Goal: Task Accomplishment & Management: Manage account settings

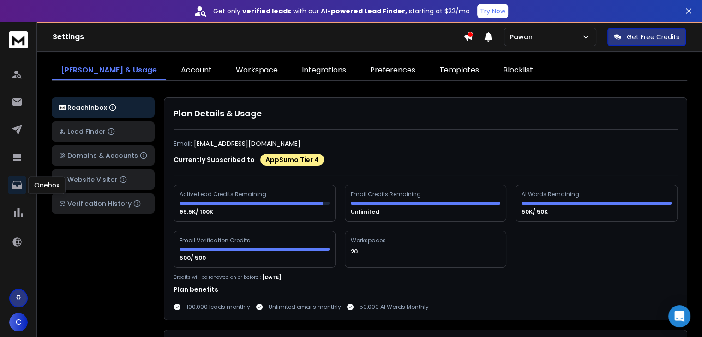
click at [13, 188] on icon at bounding box center [17, 185] width 10 height 8
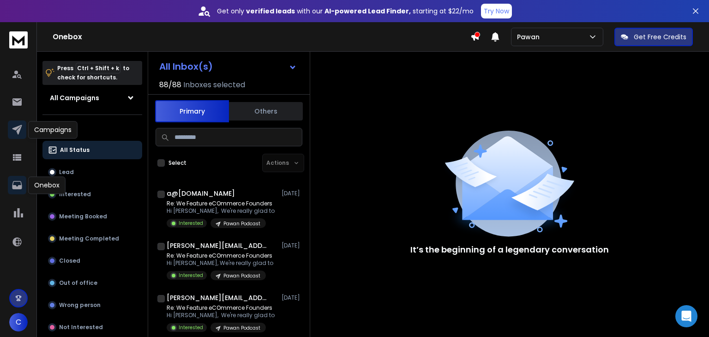
click at [19, 127] on icon at bounding box center [17, 129] width 11 height 11
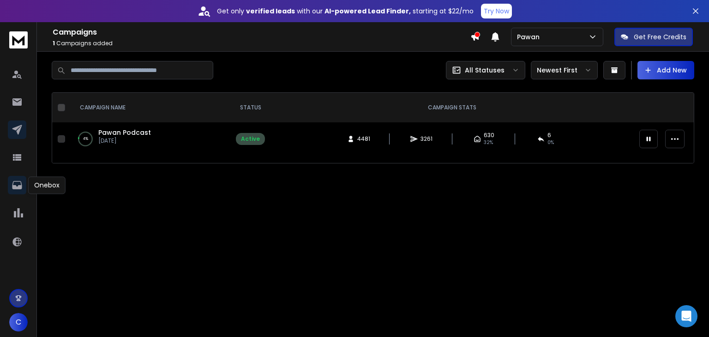
click at [18, 184] on icon at bounding box center [17, 185] width 11 height 11
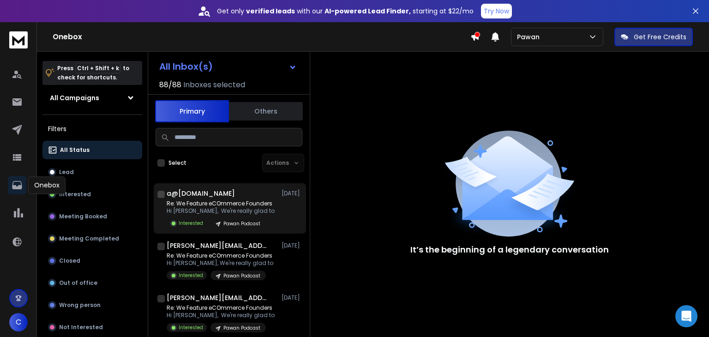
click at [208, 204] on p "Re: We Feature eCOmmerce Founders" at bounding box center [221, 203] width 108 height 7
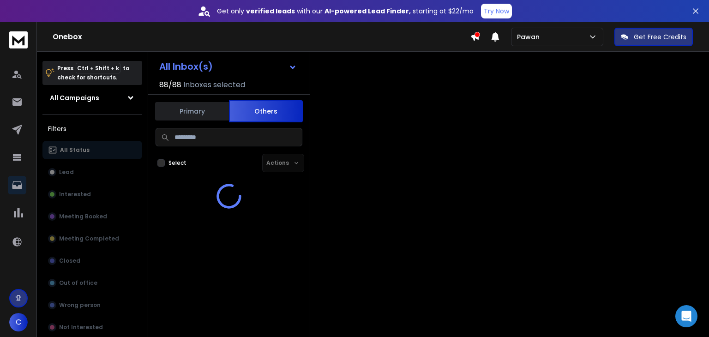
click at [251, 105] on button "Others" at bounding box center [266, 111] width 74 height 22
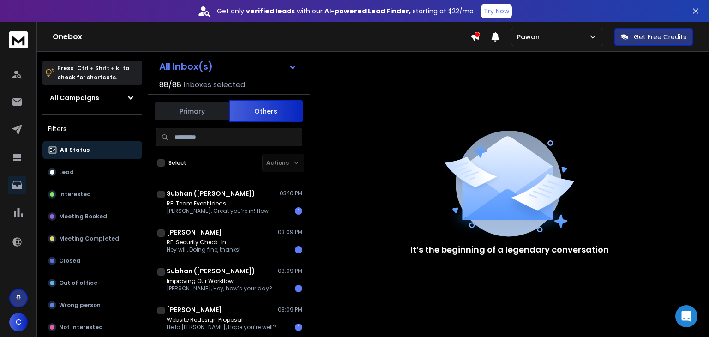
click at [213, 113] on button "Primary" at bounding box center [192, 111] width 74 height 20
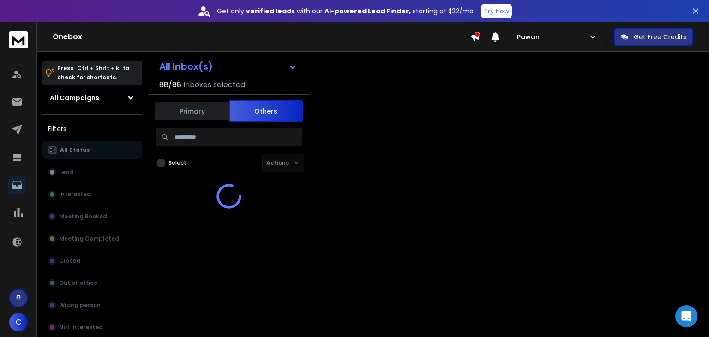
click at [262, 111] on button "Others" at bounding box center [266, 111] width 74 height 22
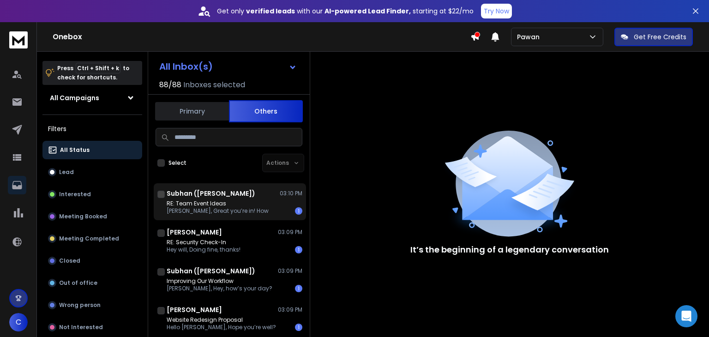
click at [257, 207] on div "RE: Team Event Ideas [PERSON_NAME], Great you’re in! How 1" at bounding box center [235, 207] width 136 height 15
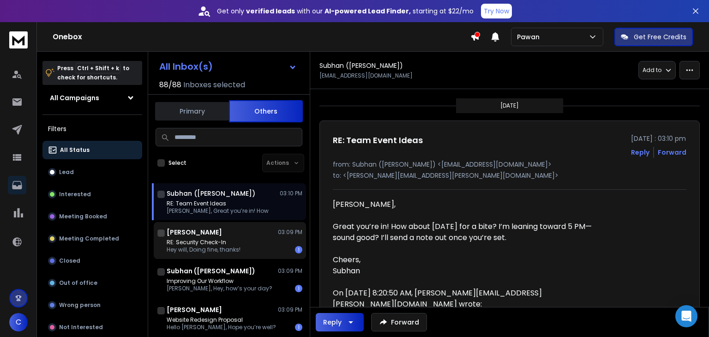
click at [231, 252] on p "Hey will, Doing fine, thanks!" at bounding box center [204, 249] width 74 height 7
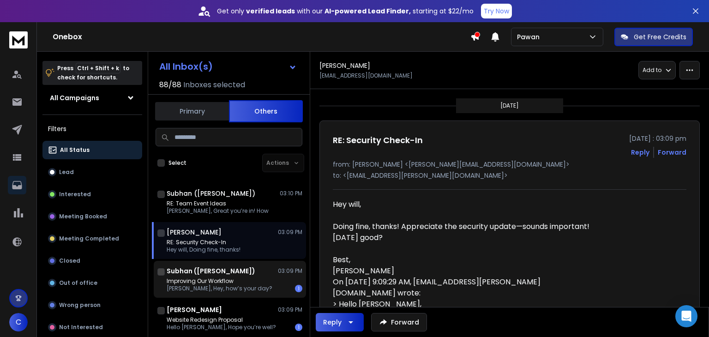
click at [205, 273] on h1 "Subhan ([PERSON_NAME])" at bounding box center [211, 270] width 89 height 9
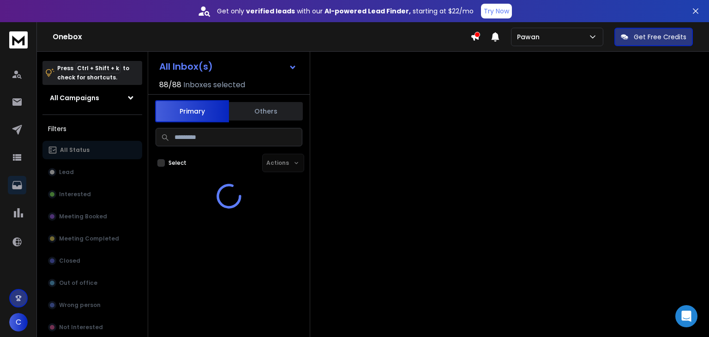
click at [204, 117] on button "Primary" at bounding box center [192, 111] width 74 height 22
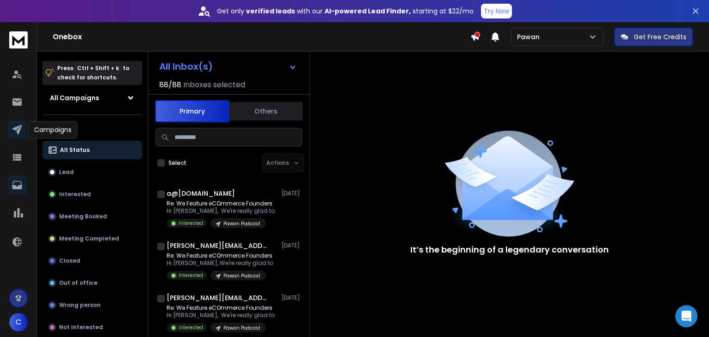
click at [16, 129] on icon at bounding box center [17, 130] width 10 height 10
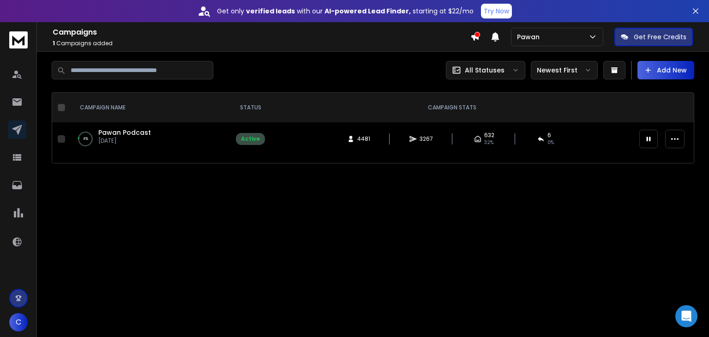
click at [129, 134] on span "Pawan Podcast" at bounding box center [124, 132] width 53 height 9
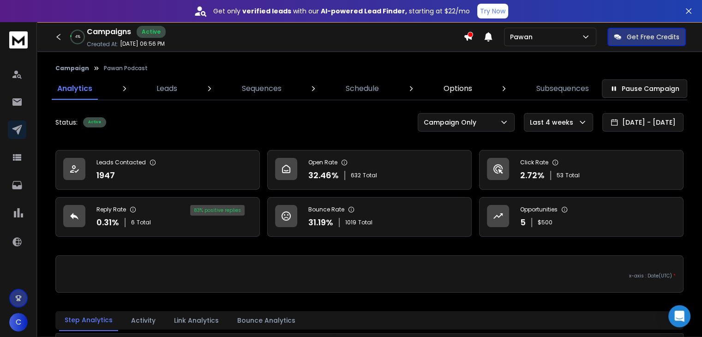
click at [464, 90] on p "Options" at bounding box center [458, 88] width 29 height 11
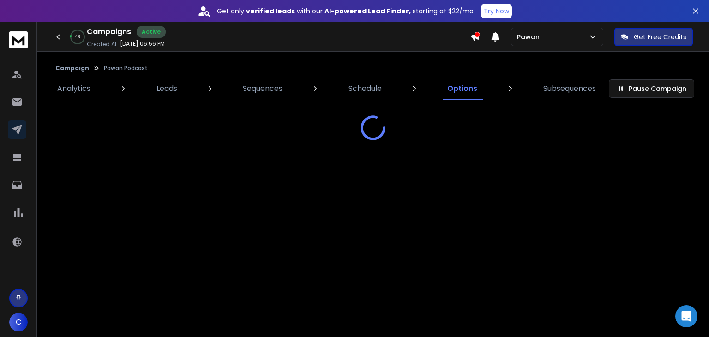
click at [458, 89] on p "Options" at bounding box center [462, 88] width 30 height 11
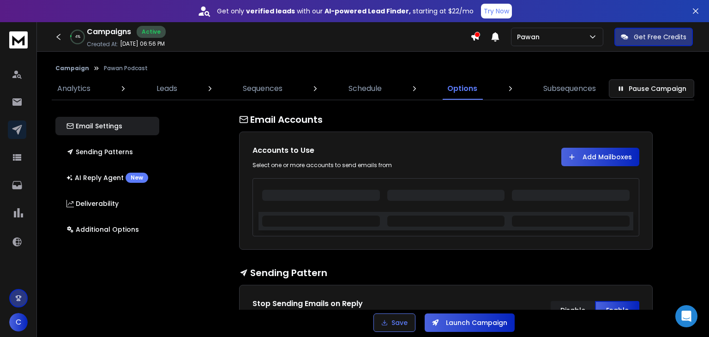
click at [702, 122] on div "Email Accounts Accounts to Use Select one or more accounts to send emails from …" at bounding box center [451, 211] width 555 height 197
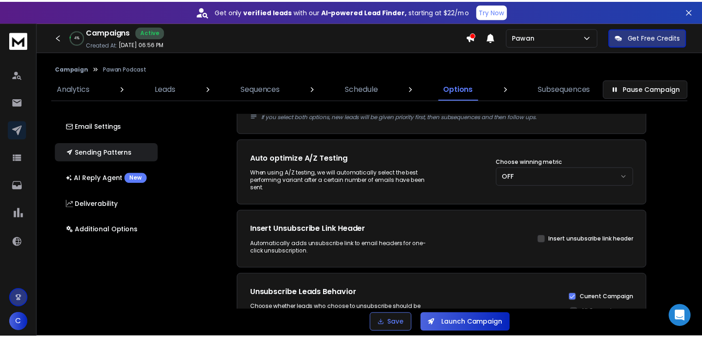
scroll to position [720, 0]
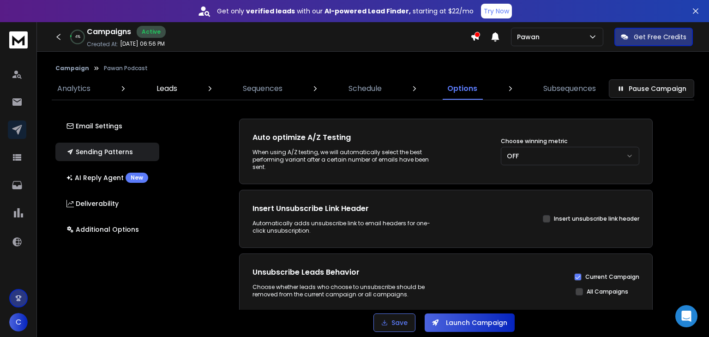
click at [161, 92] on p "Leads" at bounding box center [167, 88] width 21 height 11
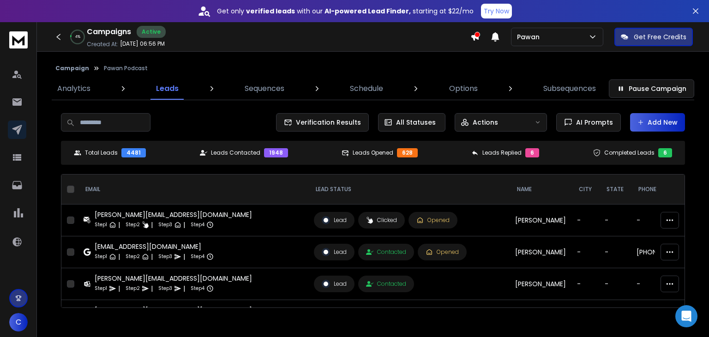
click at [647, 122] on button "Add New" at bounding box center [657, 122] width 55 height 18
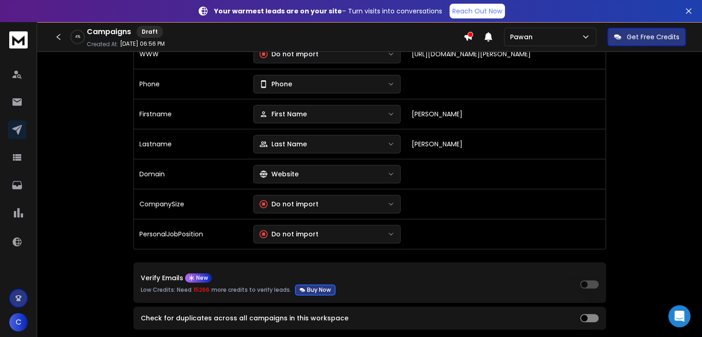
scroll to position [595, 0]
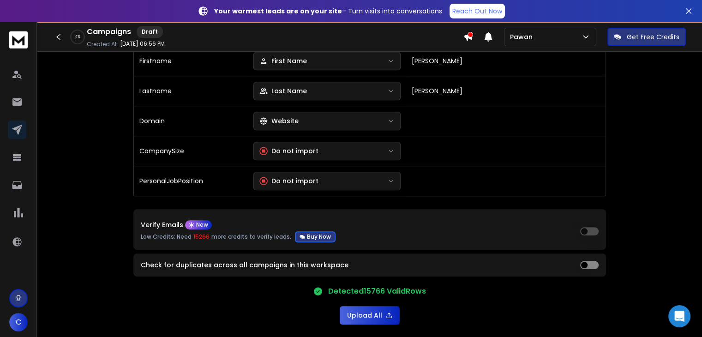
click at [380, 313] on button "Upload All" at bounding box center [370, 315] width 60 height 18
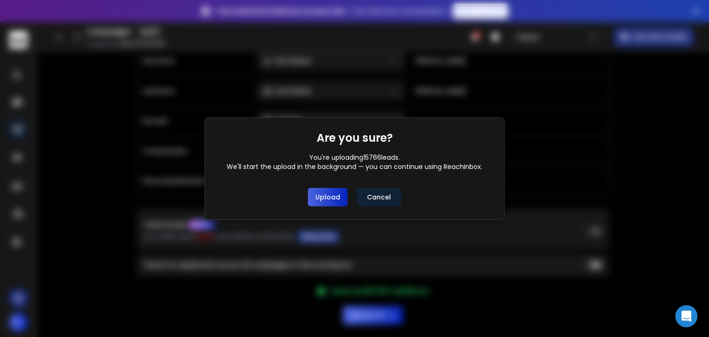
click at [335, 194] on button "Upload" at bounding box center [328, 197] width 40 height 18
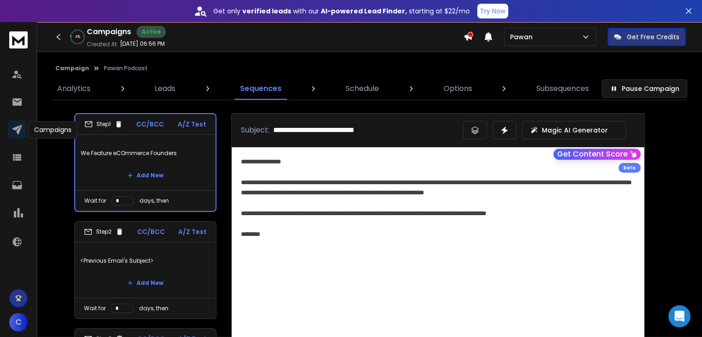
click at [14, 128] on icon at bounding box center [17, 130] width 10 height 10
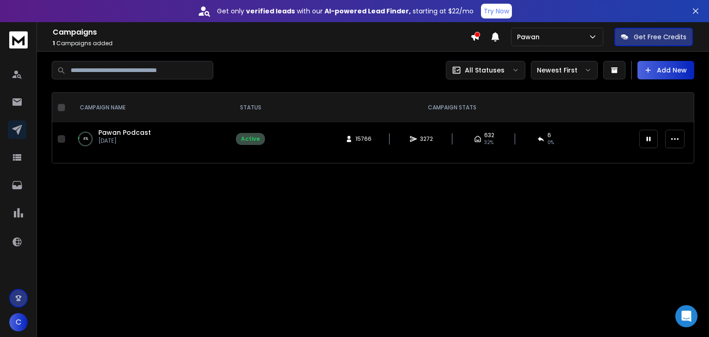
click at [132, 130] on span "Pawan Podcast" at bounding box center [124, 132] width 53 height 9
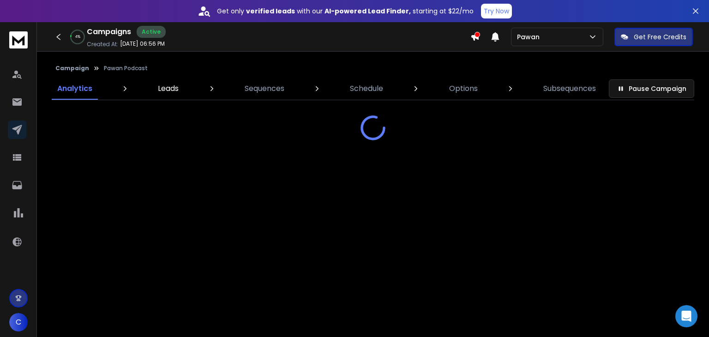
click at [170, 91] on p "Leads" at bounding box center [168, 88] width 21 height 11
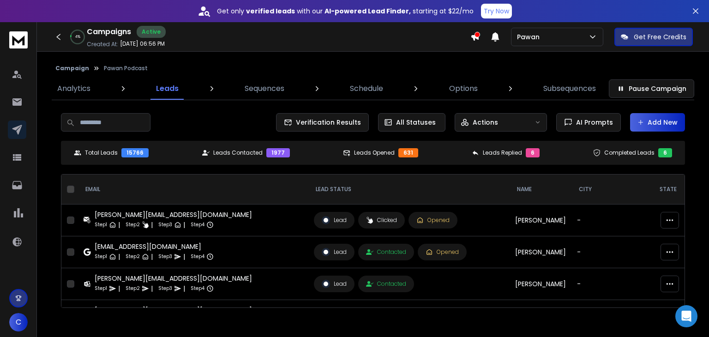
click at [649, 120] on button "Add New" at bounding box center [657, 122] width 55 height 18
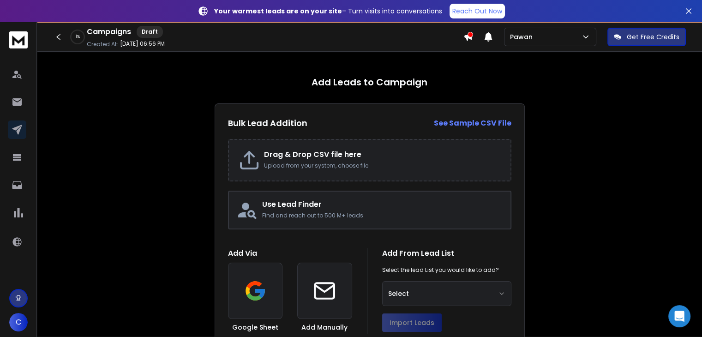
click at [334, 169] on div "Drag & Drop CSV file here Upload from your system, choose file" at bounding box center [382, 160] width 237 height 22
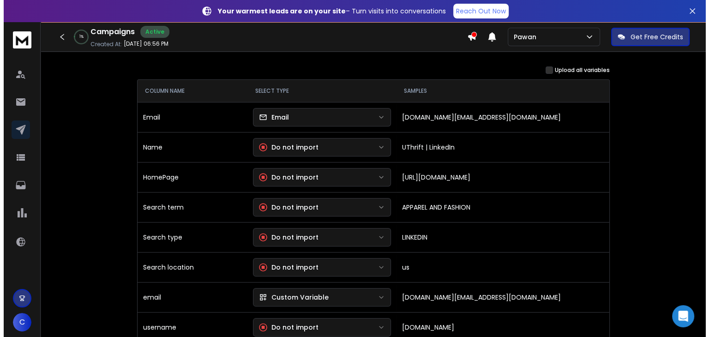
scroll to position [121, 0]
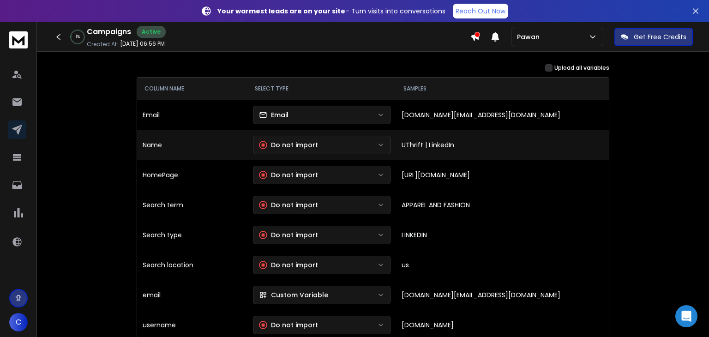
click at [371, 145] on button "Do not import" at bounding box center [322, 145] width 138 height 18
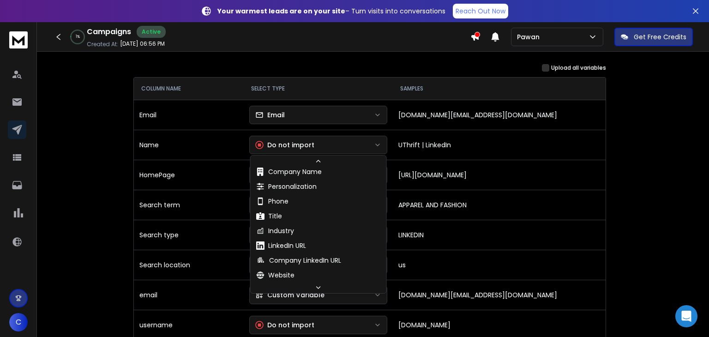
scroll to position [0, 0]
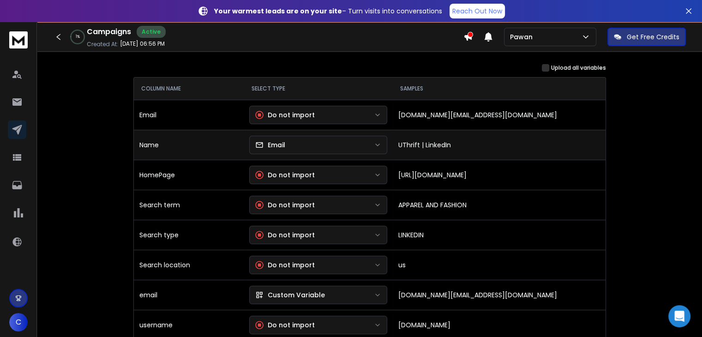
click at [329, 154] on td "Email" at bounding box center [318, 145] width 149 height 30
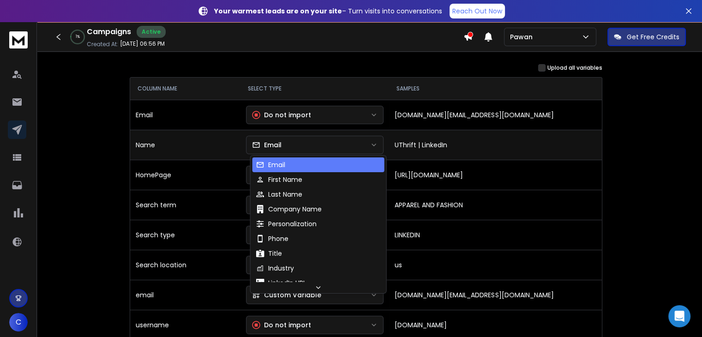
click at [370, 146] on button "Email" at bounding box center [315, 145] width 138 height 18
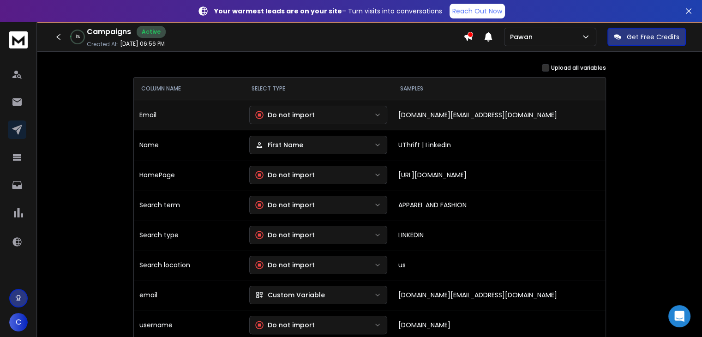
click at [361, 126] on td "Do not import" at bounding box center [318, 115] width 149 height 30
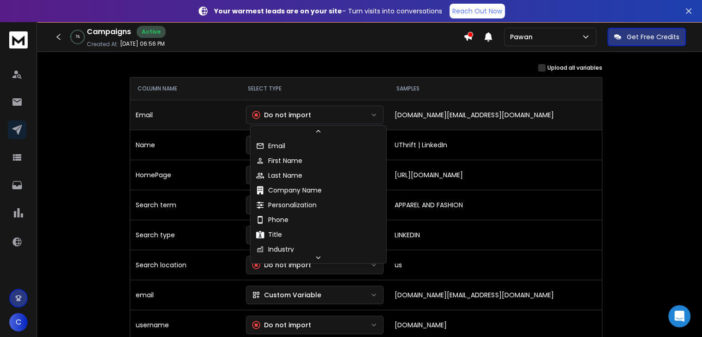
click at [364, 119] on button "Do not import" at bounding box center [315, 115] width 138 height 18
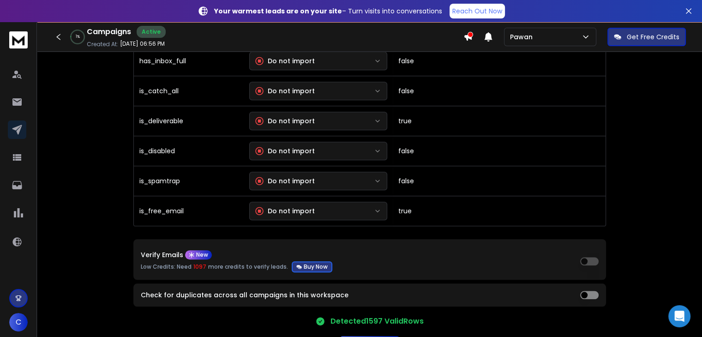
scroll to position [744, 0]
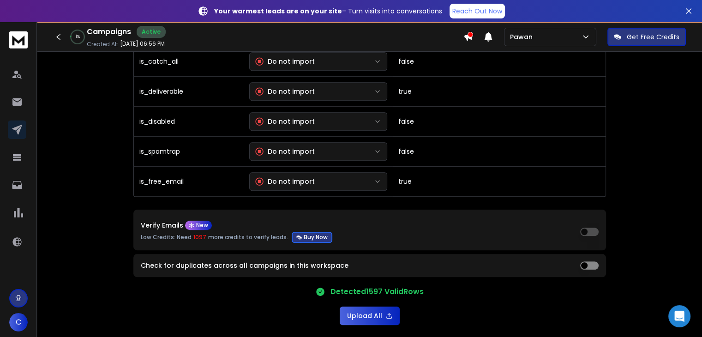
click at [377, 313] on button "Upload All" at bounding box center [370, 316] width 60 height 18
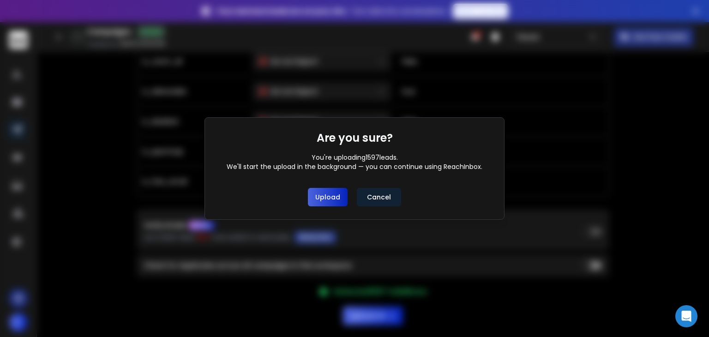
click at [343, 194] on button "Upload" at bounding box center [328, 197] width 40 height 18
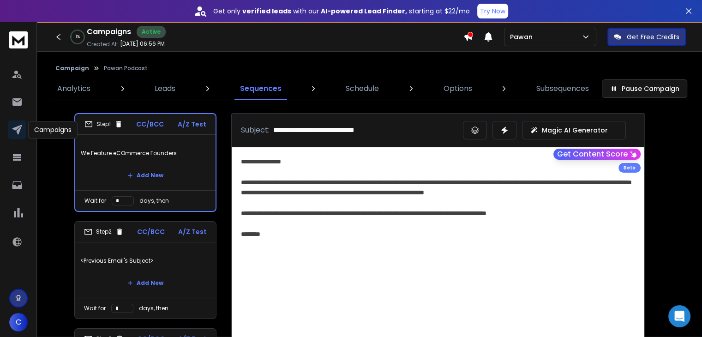
click at [18, 128] on icon at bounding box center [17, 130] width 10 height 10
